Goal: Communication & Community: Answer question/provide support

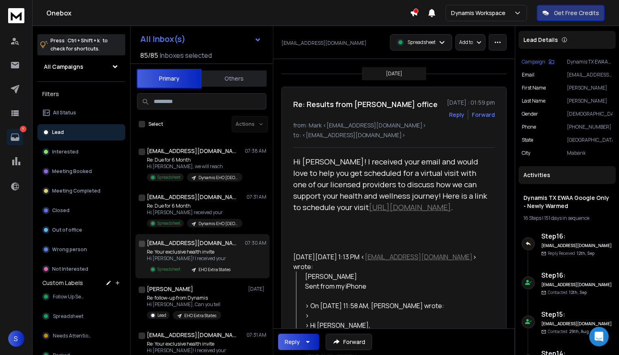
click at [179, 247] on div "[EMAIL_ADDRESS][DOMAIN_NAME] 07:30 AM Re: Your exclusive health invite Hi [PERS…" at bounding box center [207, 256] width 120 height 35
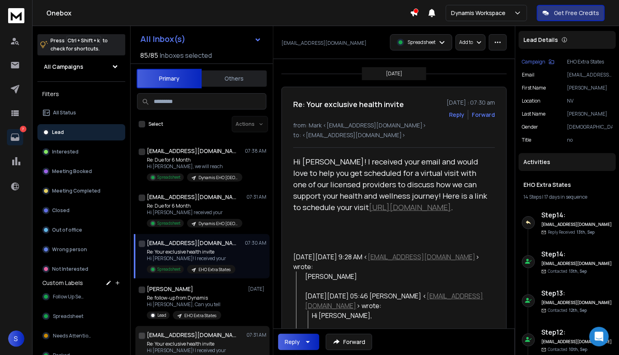
scroll to position [67, 0]
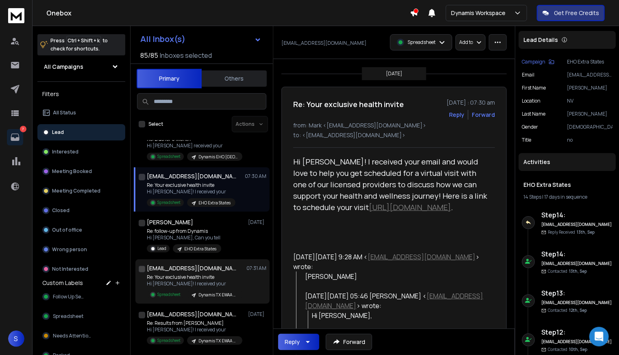
click at [182, 268] on h1 "[EMAIL_ADDRESS][DOMAIN_NAME]" at bounding box center [191, 268] width 89 height 8
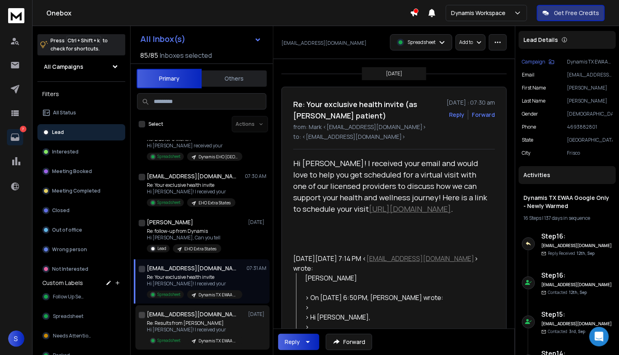
click at [198, 322] on p "Re: Results from [PERSON_NAME]" at bounding box center [195, 323] width 96 height 7
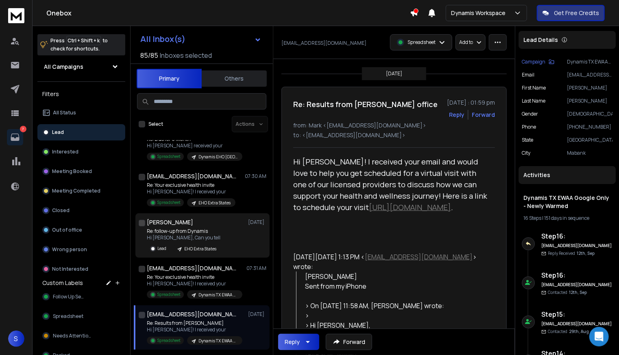
click at [191, 235] on p "Hi [PERSON_NAME], Can you tell" at bounding box center [184, 237] width 74 height 7
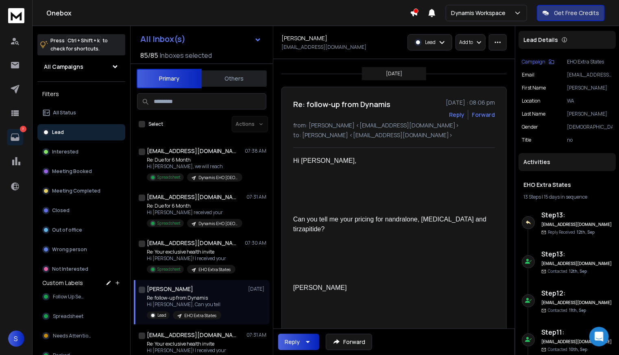
scroll to position [0, 0]
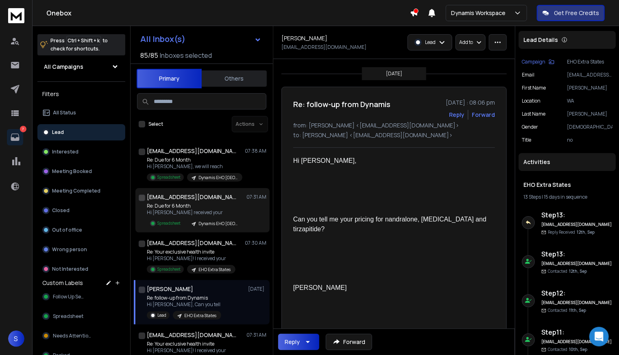
click at [191, 195] on h1 "[EMAIL_ADDRESS][DOMAIN_NAME]" at bounding box center [191, 197] width 89 height 8
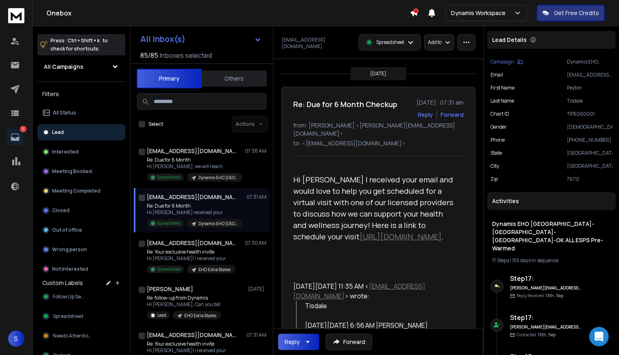
click at [429, 345] on div "Reply Forward" at bounding box center [378, 341] width 210 height 26
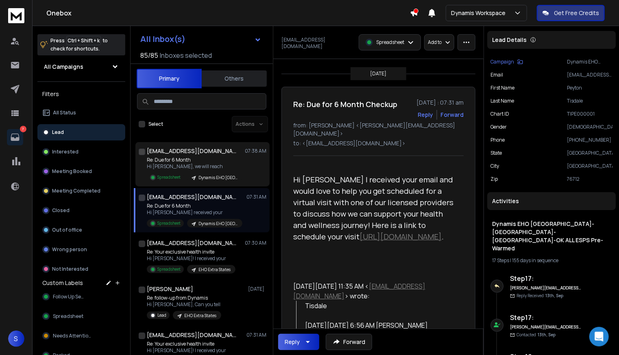
click at [189, 161] on p "Re: Due for 6 Month" at bounding box center [195, 160] width 96 height 7
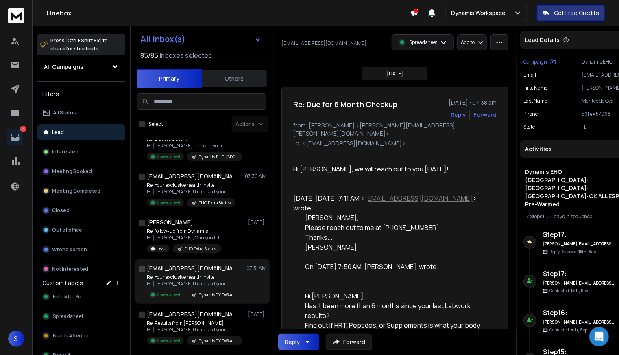
scroll to position [6, 0]
click at [184, 280] on p "Hi [PERSON_NAME]! I received your" at bounding box center [195, 283] width 96 height 7
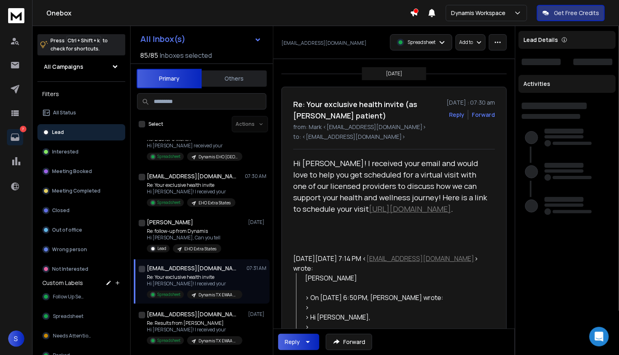
scroll to position [0, 0]
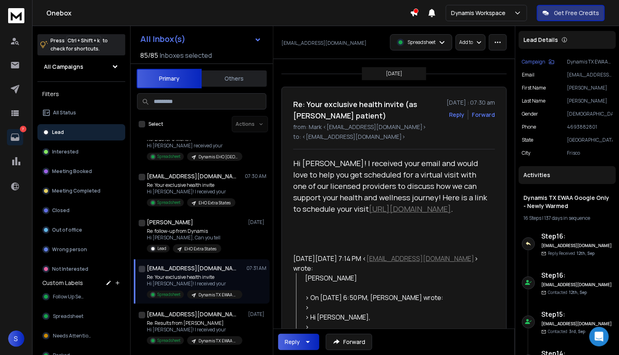
click at [77, 129] on button "Lead" at bounding box center [81, 132] width 88 height 16
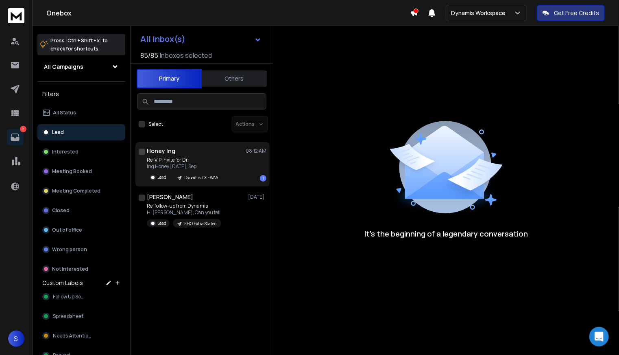
click at [214, 162] on p "Re: VIP invite for Dr." at bounding box center [187, 160] width 81 height 7
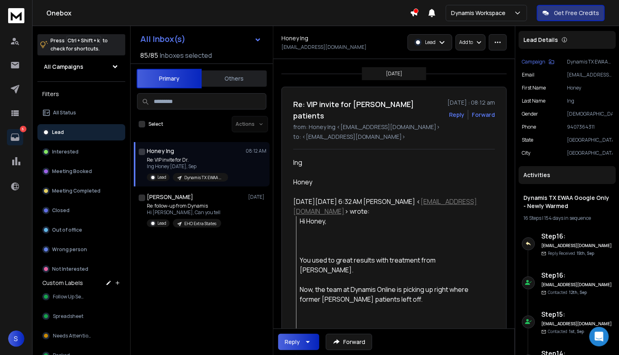
click at [457, 117] on button "Reply" at bounding box center [456, 115] width 15 height 8
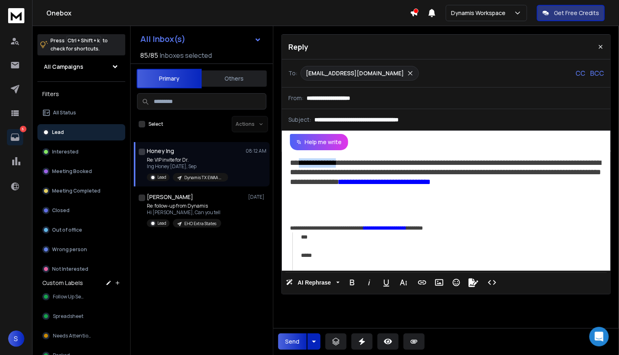
drag, startPoint x: 342, startPoint y: 161, endPoint x: 299, endPoint y: 157, distance: 43.3
click at [299, 157] on div "**********" at bounding box center [446, 210] width 329 height 120
click at [285, 338] on button "Send" at bounding box center [292, 341] width 28 height 16
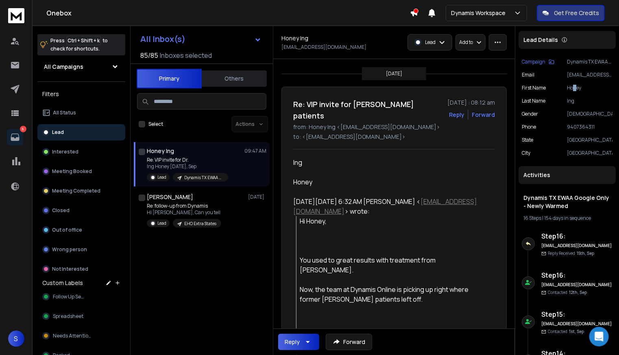
click at [573, 87] on p "Honey" at bounding box center [590, 88] width 46 height 7
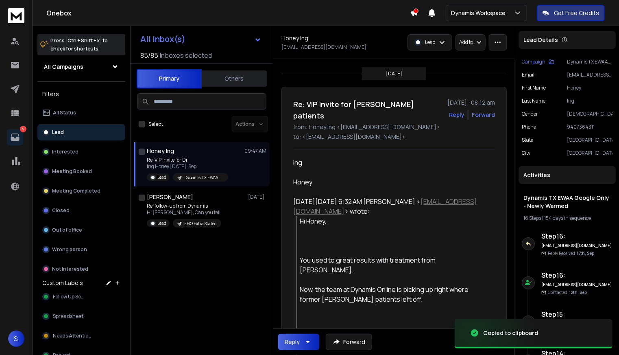
click at [567, 99] on p "Ing" at bounding box center [590, 101] width 46 height 7
click at [580, 126] on p "9407364311" at bounding box center [590, 127] width 46 height 7
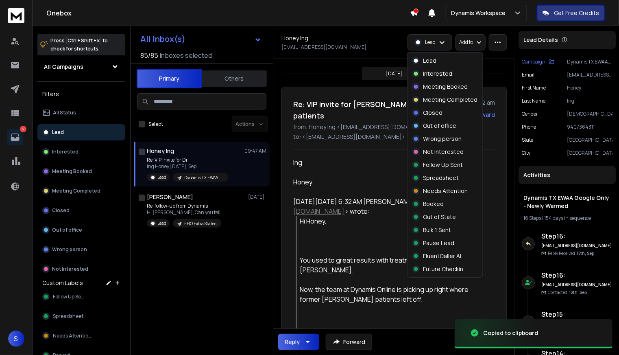
click at [437, 42] on div "Lead" at bounding box center [430, 42] width 44 height 15
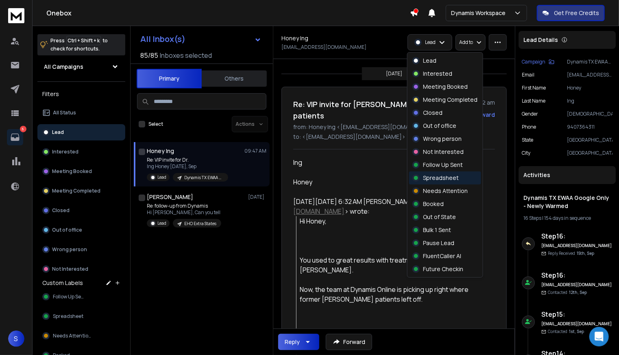
click at [456, 180] on p "Spreadsheet" at bounding box center [441, 178] width 36 height 8
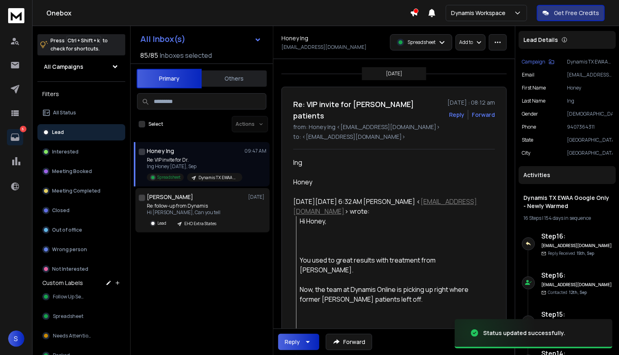
click at [208, 203] on p "Re: follow-up from Dynamis" at bounding box center [184, 206] width 74 height 7
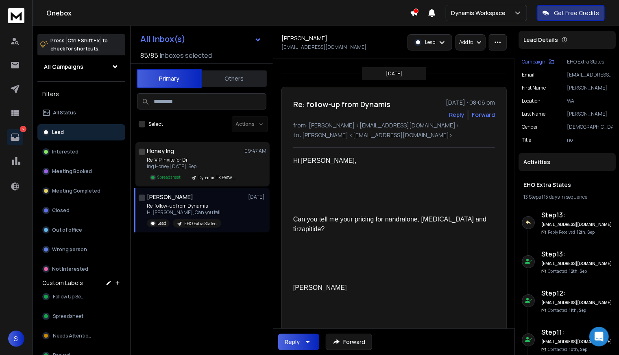
click at [195, 157] on p "Re: VIP invite for Dr." at bounding box center [195, 160] width 96 height 7
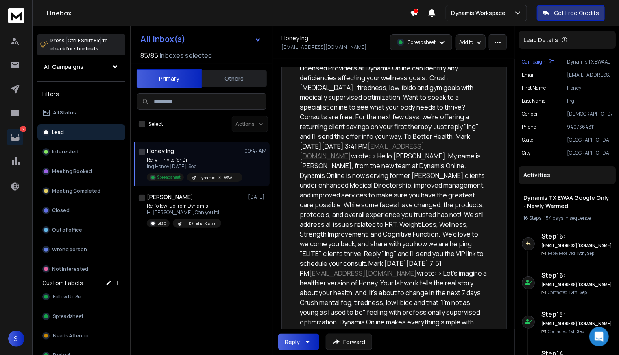
scroll to position [1464, 0]
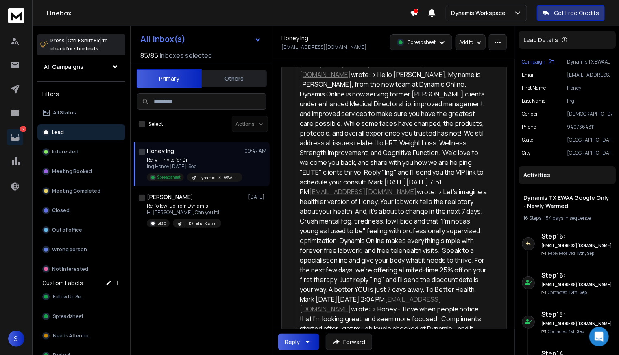
click at [401, 343] on div "Reply Forward" at bounding box center [394, 341] width 242 height 26
